Goal: Task Accomplishment & Management: Manage account settings

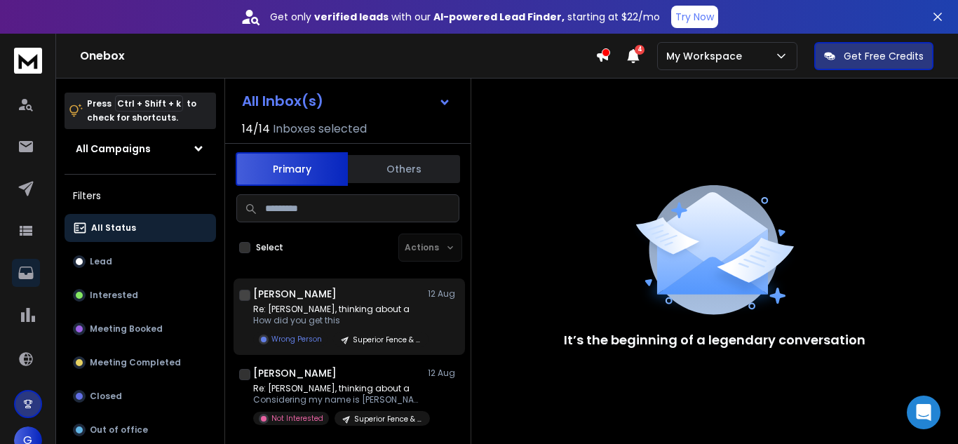
click at [319, 299] on div "[PERSON_NAME] [DATE]" at bounding box center [356, 294] width 206 height 14
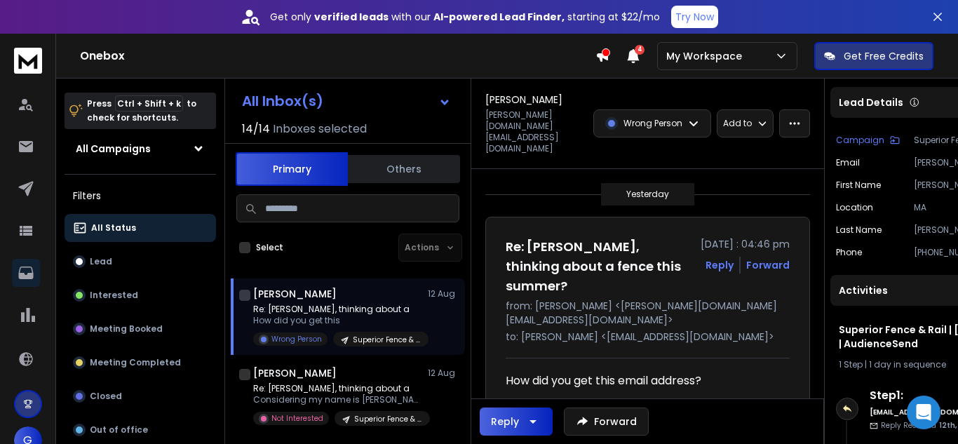
click at [379, 165] on button "Others" at bounding box center [404, 169] width 112 height 31
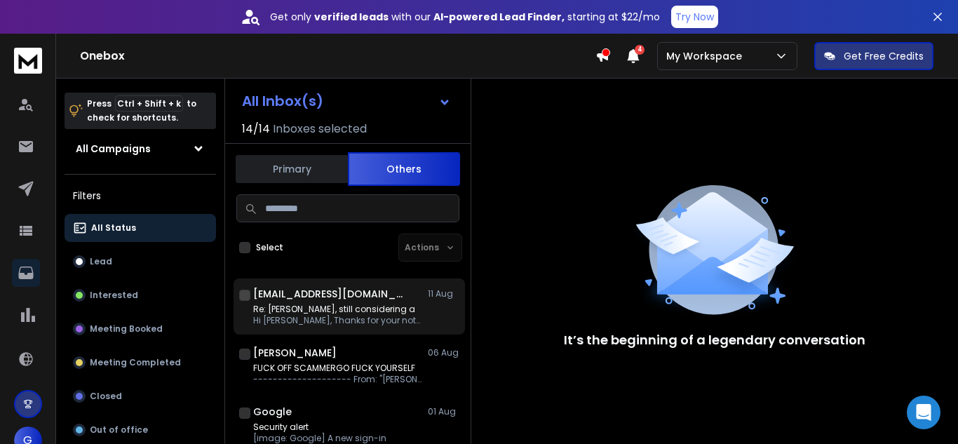
click at [347, 311] on p "Re: [PERSON_NAME], still considering a" at bounding box center [337, 309] width 168 height 11
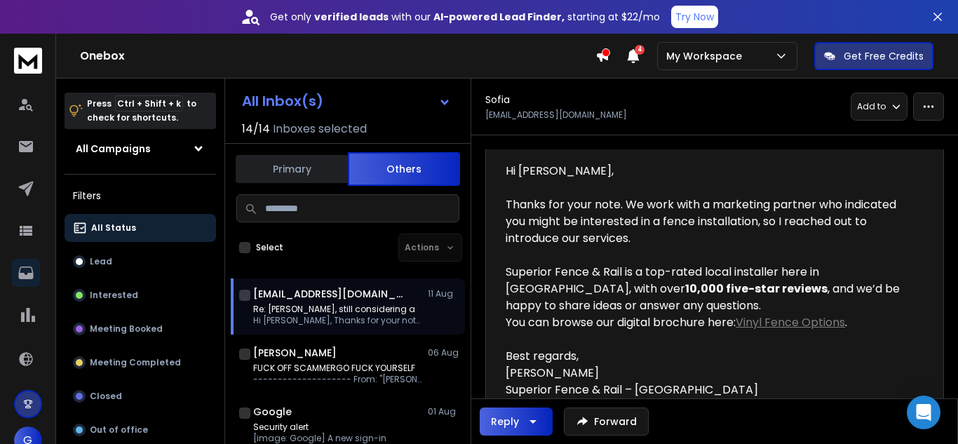
scroll to position [140, 0]
click at [316, 171] on button "Primary" at bounding box center [292, 169] width 112 height 31
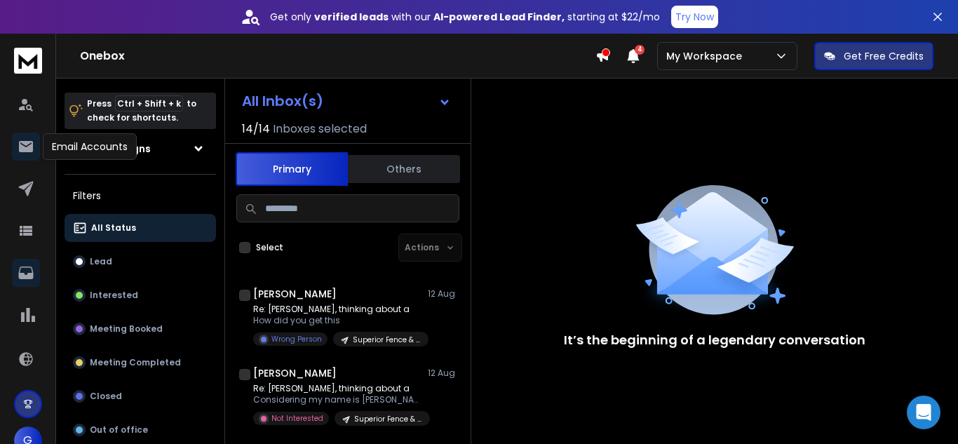
click at [15, 136] on link at bounding box center [26, 147] width 28 height 28
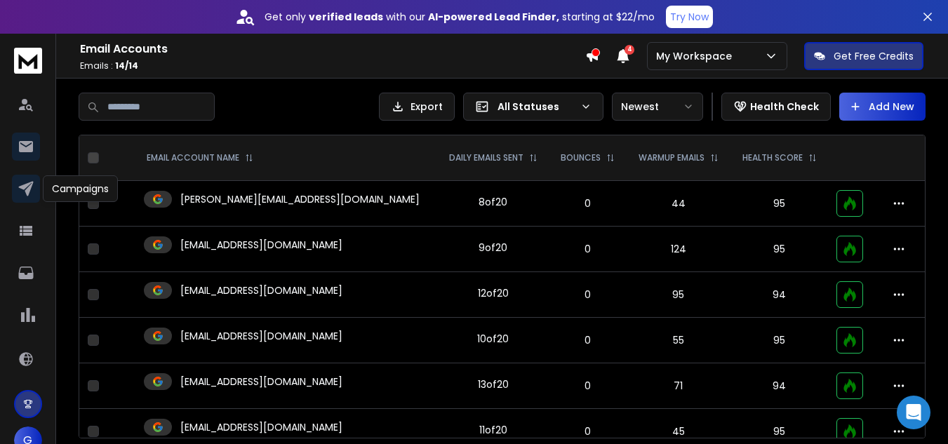
click at [18, 187] on icon at bounding box center [26, 188] width 17 height 17
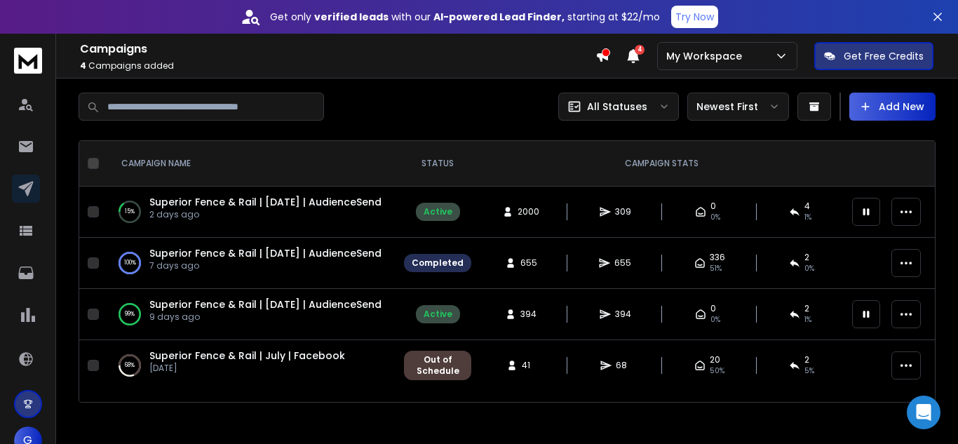
click at [314, 209] on p "2 days ago" at bounding box center [265, 214] width 232 height 11
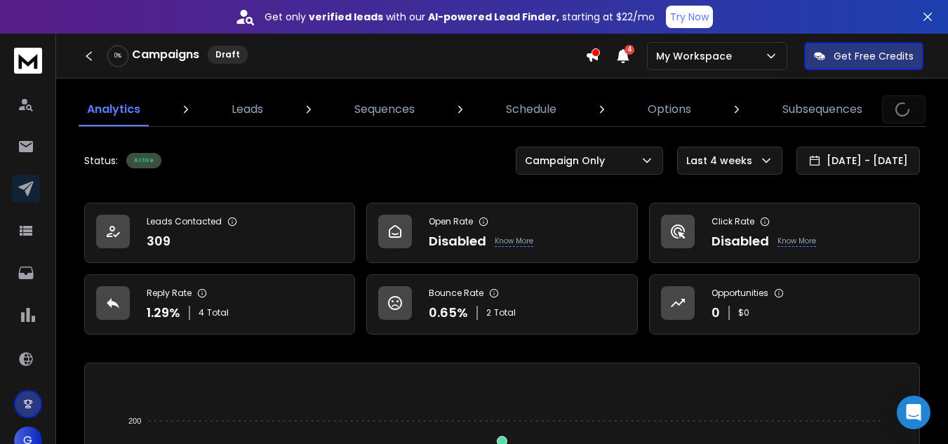
click at [518, 309] on link "Bounce Rate 0.65 % 2 Total" at bounding box center [501, 304] width 271 height 60
